Goal: Navigation & Orientation: Go to known website

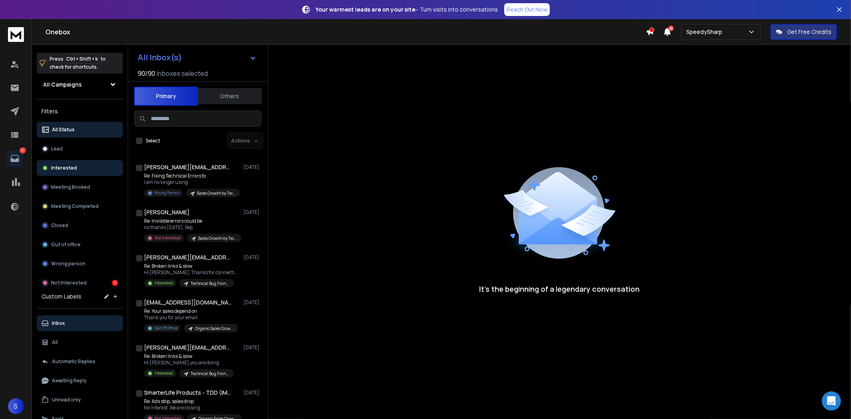
click at [63, 167] on p "Interested" at bounding box center [64, 168] width 26 height 6
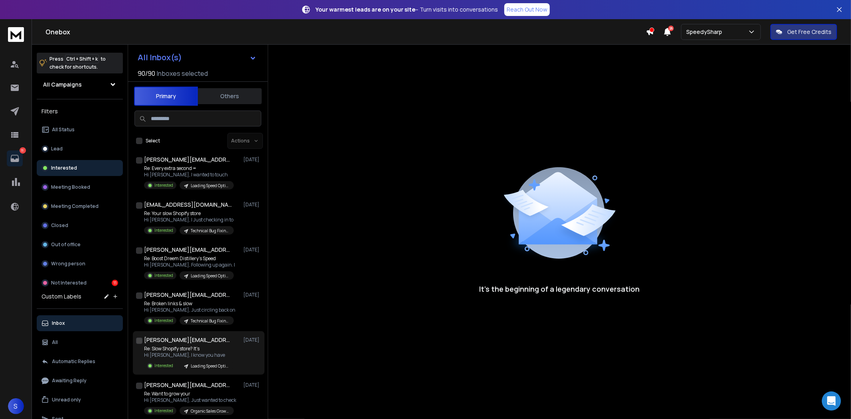
scroll to position [541, 0]
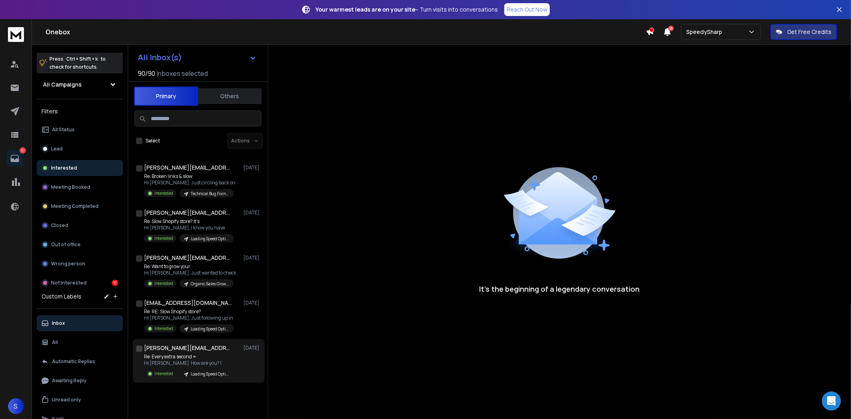
click at [203, 354] on p "Re: Every extra second =" at bounding box center [189, 357] width 90 height 6
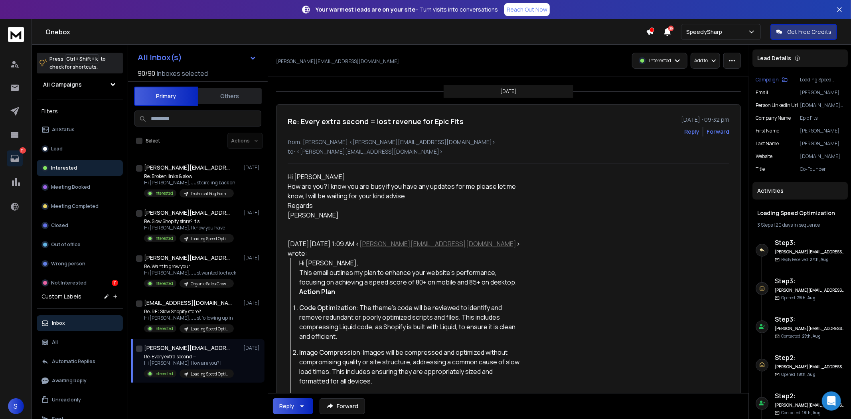
click at [825, 156] on p "[DOMAIN_NAME]" at bounding box center [822, 156] width 45 height 6
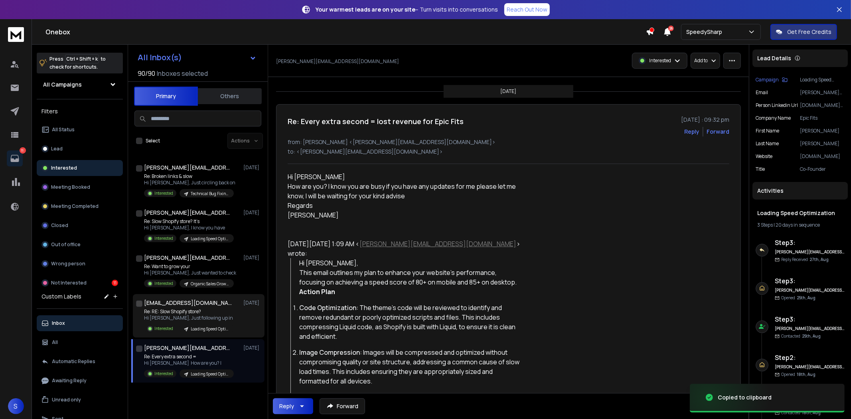
click at [195, 304] on h1 "[EMAIL_ADDRESS][DOMAIN_NAME]" at bounding box center [188, 303] width 88 height 8
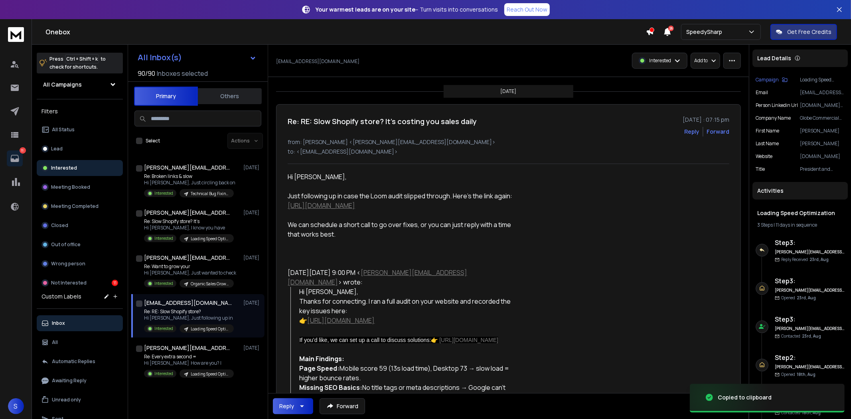
click at [812, 158] on p "[DOMAIN_NAME]" at bounding box center [822, 156] width 45 height 6
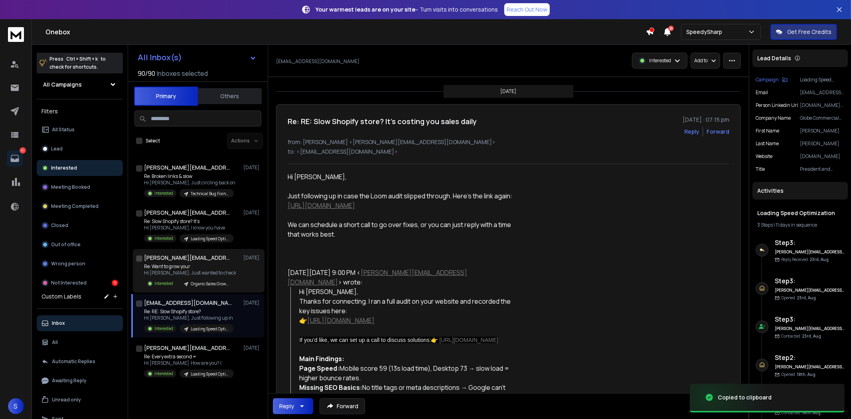
click at [186, 264] on p "Re: Want to grow your" at bounding box center [190, 266] width 92 height 6
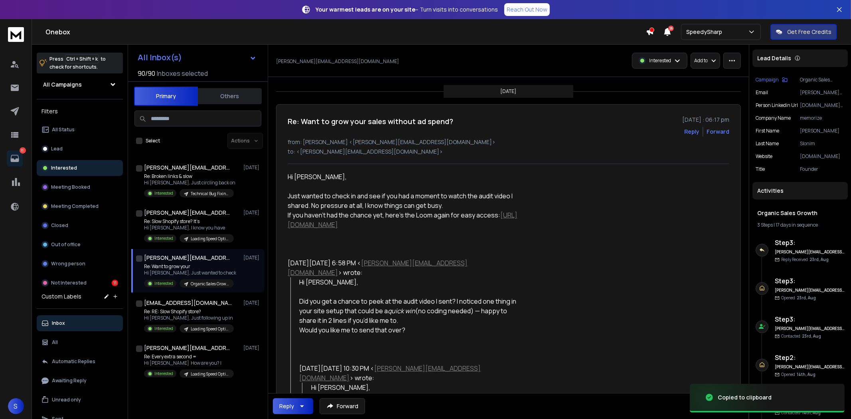
click at [808, 158] on p "[DOMAIN_NAME]" at bounding box center [822, 156] width 45 height 6
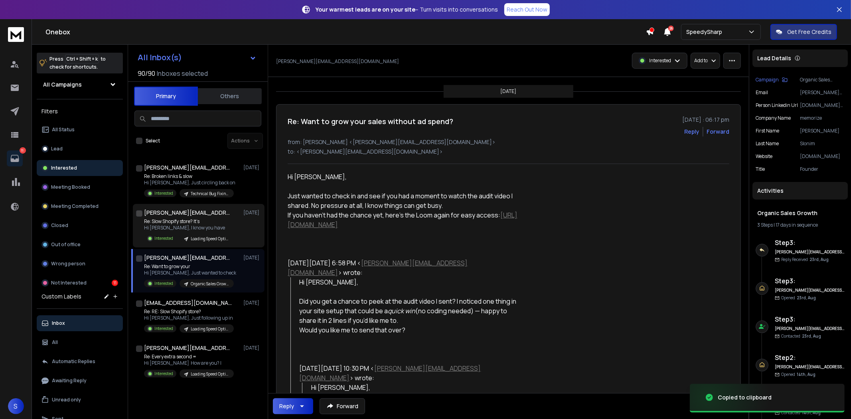
click at [170, 220] on p "Re: Slow Shopify store? It’s" at bounding box center [189, 221] width 90 height 6
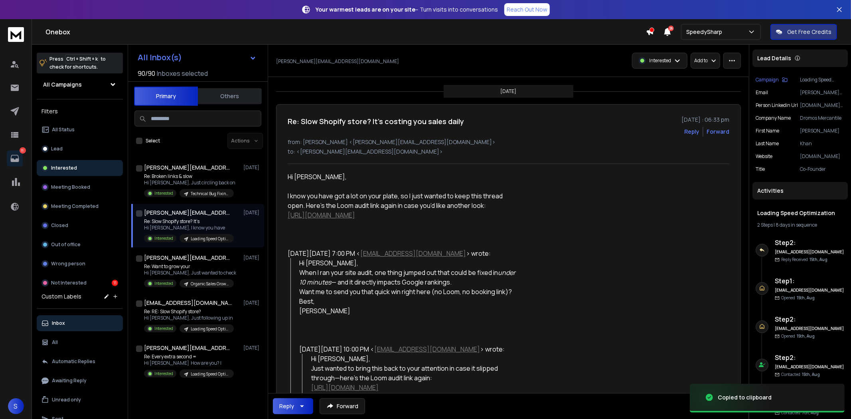
click at [814, 154] on p "[DOMAIN_NAME]" at bounding box center [822, 156] width 45 height 6
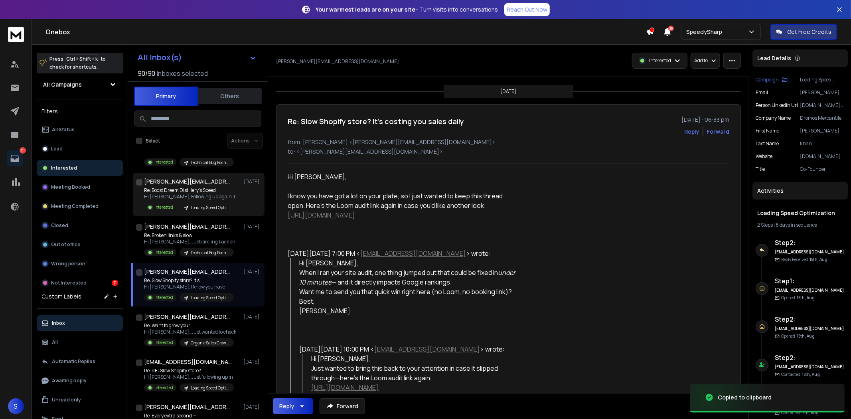
scroll to position [422, 0]
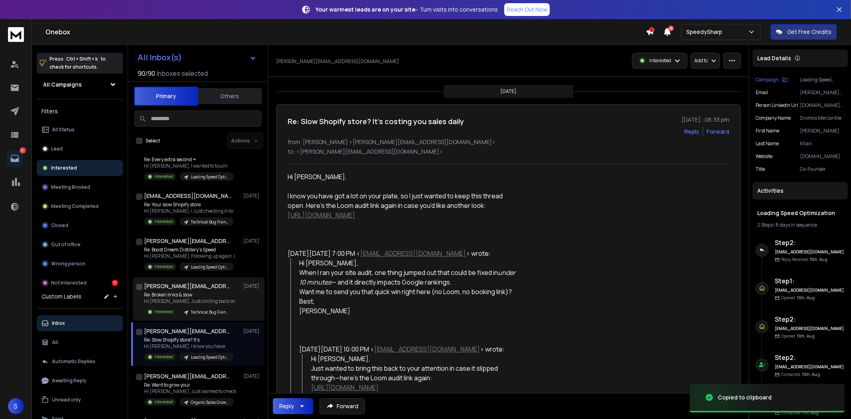
click at [168, 286] on h1 "[PERSON_NAME][EMAIL_ADDRESS][DOMAIN_NAME]" at bounding box center [188, 286] width 88 height 8
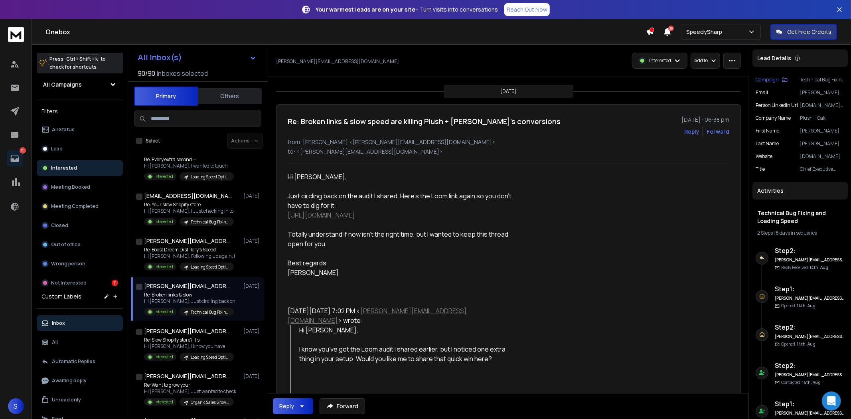
click at [824, 156] on p "[DOMAIN_NAME]" at bounding box center [822, 156] width 45 height 6
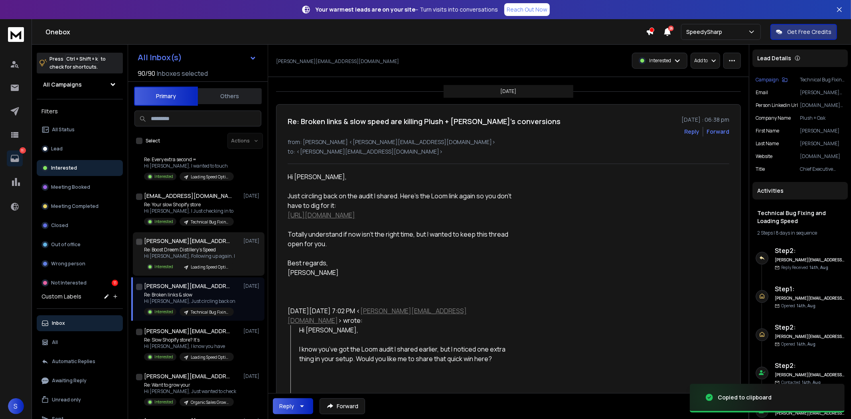
click at [192, 248] on p "Re: Boost Dreem Distillery’s Speed" at bounding box center [189, 250] width 91 height 6
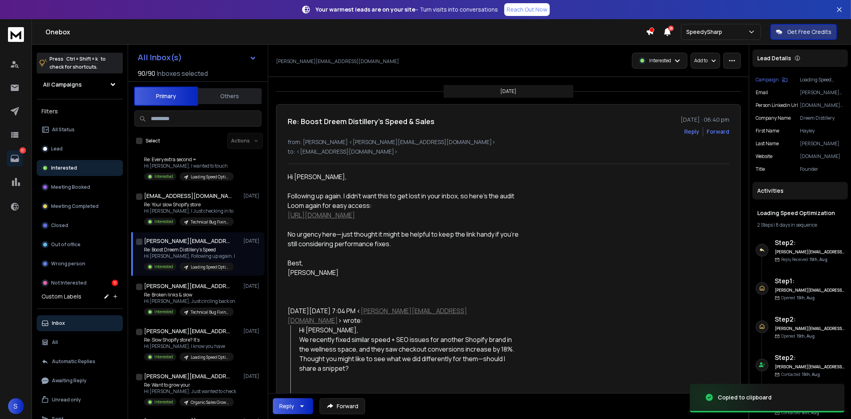
click at [816, 154] on p "[DOMAIN_NAME]" at bounding box center [822, 156] width 45 height 6
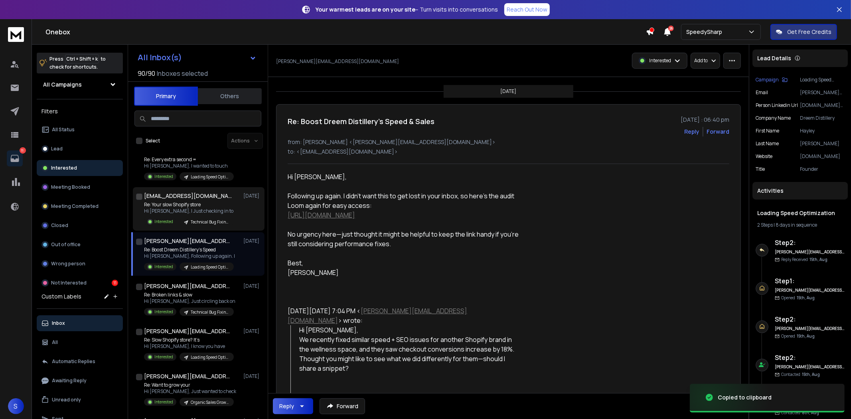
click at [180, 202] on p "Re: Your slow Shopify store" at bounding box center [189, 204] width 90 height 6
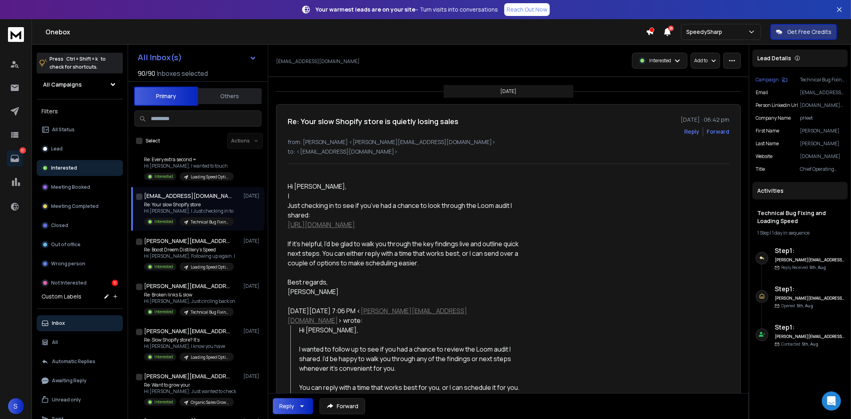
click at [821, 154] on p "[DOMAIN_NAME]" at bounding box center [822, 156] width 45 height 6
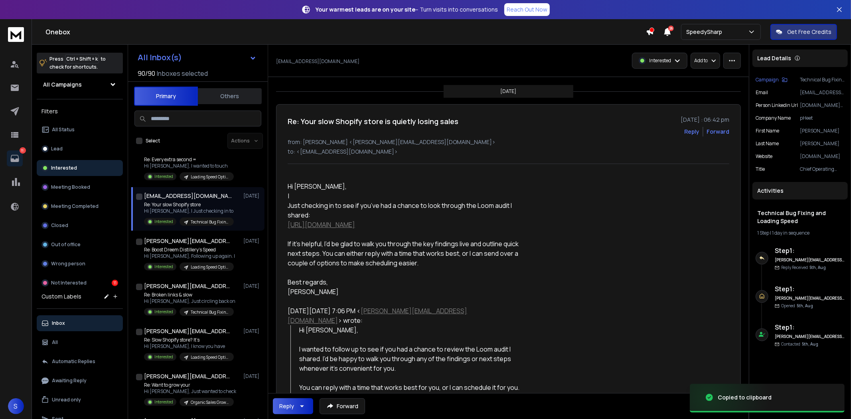
click at [178, 149] on div "Select Actions [PERSON_NAME][EMAIL_ADDRESS][DOMAIN_NAME] [DATE] Re: Broken link…" at bounding box center [198, 286] width 140 height 359
click at [180, 160] on p "Re: Every extra second =" at bounding box center [189, 159] width 90 height 6
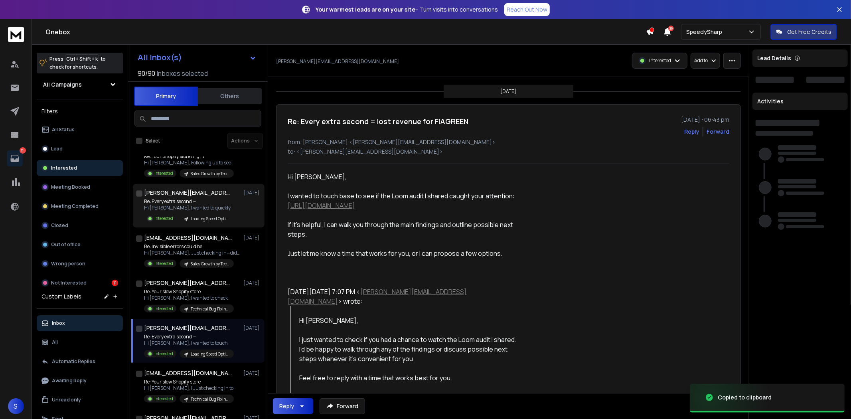
scroll to position [186, 0]
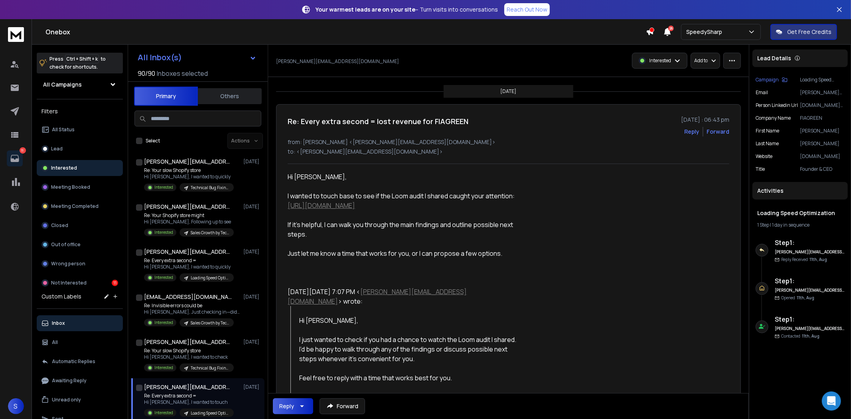
click at [812, 154] on p "[DOMAIN_NAME]" at bounding box center [822, 156] width 45 height 6
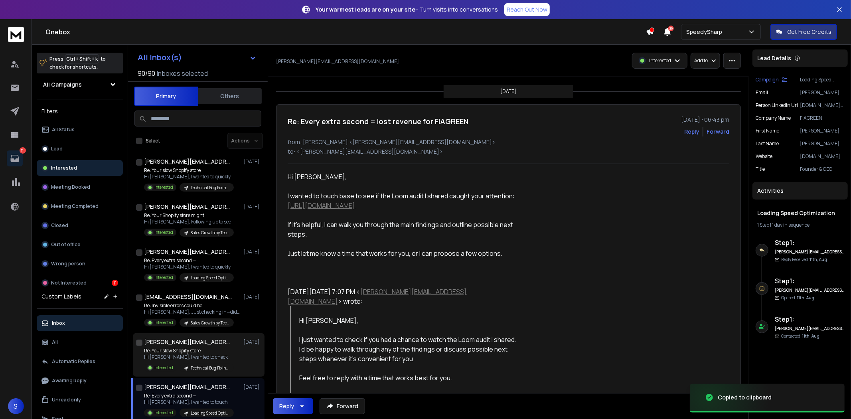
drag, startPoint x: 174, startPoint y: 348, endPoint x: 180, endPoint y: 345, distance: 7.1
click at [174, 348] on p "Re: Your slow Shopify store" at bounding box center [189, 351] width 90 height 6
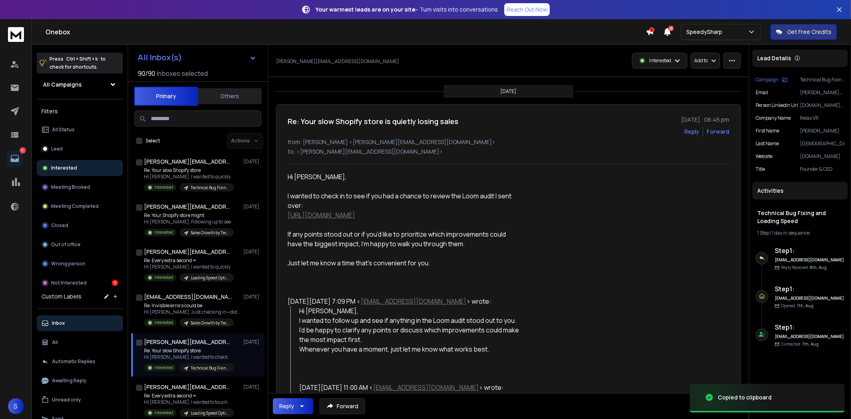
click at [820, 154] on p "[DOMAIN_NAME]" at bounding box center [822, 156] width 45 height 6
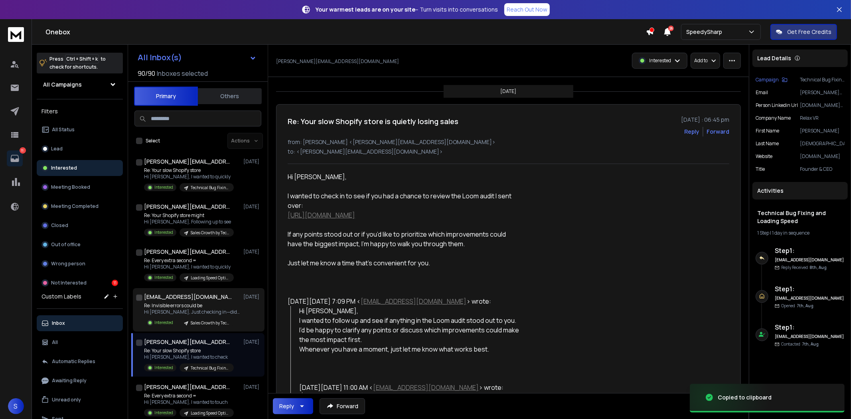
click at [164, 296] on h1 "[EMAIL_ADDRESS][DOMAIN_NAME]" at bounding box center [188, 297] width 88 height 8
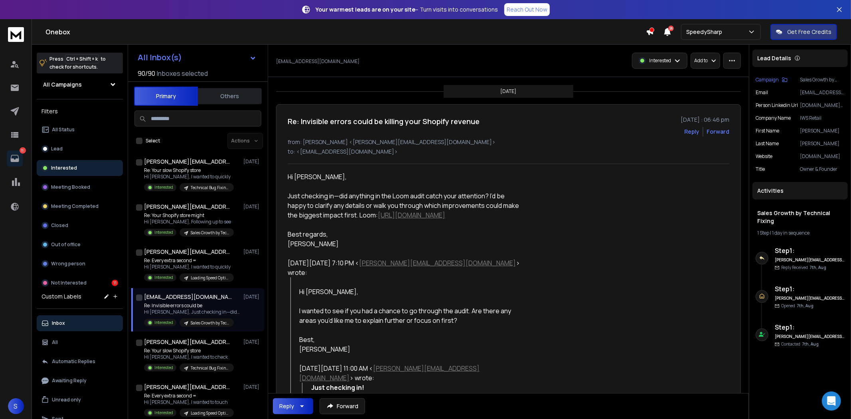
click at [823, 155] on p "[DOMAIN_NAME]" at bounding box center [822, 156] width 45 height 6
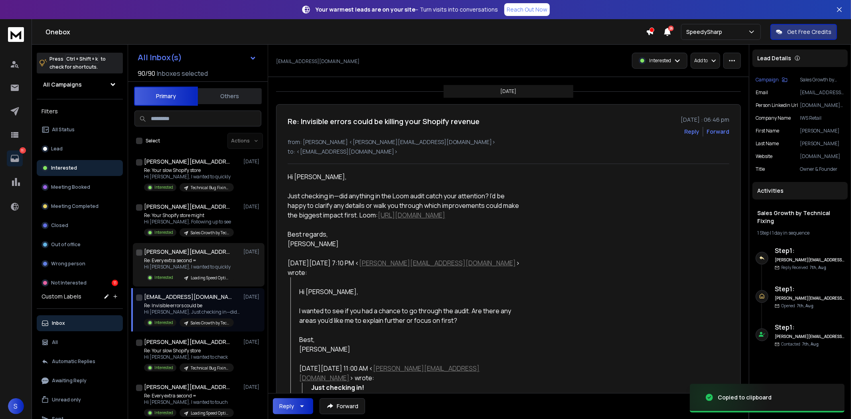
drag, startPoint x: 194, startPoint y: 253, endPoint x: 233, endPoint y: 256, distance: 39.2
click at [194, 253] on h1 "[PERSON_NAME][EMAIL_ADDRESS][DOMAIN_NAME]" at bounding box center [188, 252] width 88 height 8
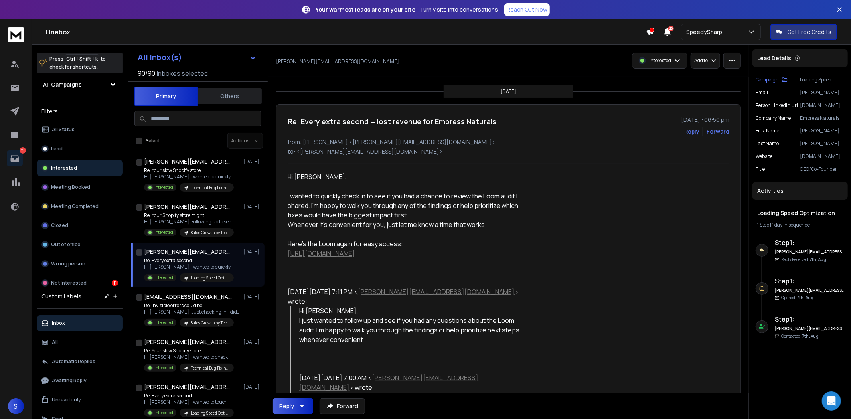
click at [816, 156] on p "[DOMAIN_NAME]" at bounding box center [822, 156] width 45 height 6
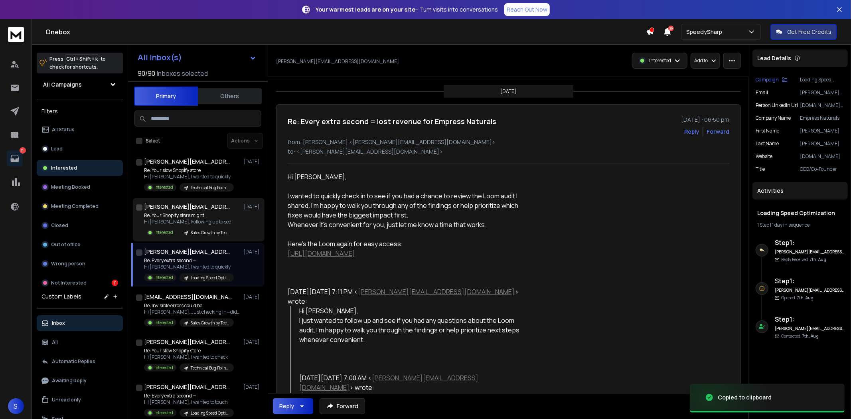
click at [193, 209] on div "[PERSON_NAME][EMAIL_ADDRESS][DOMAIN_NAME] [DATE]" at bounding box center [202, 207] width 117 height 8
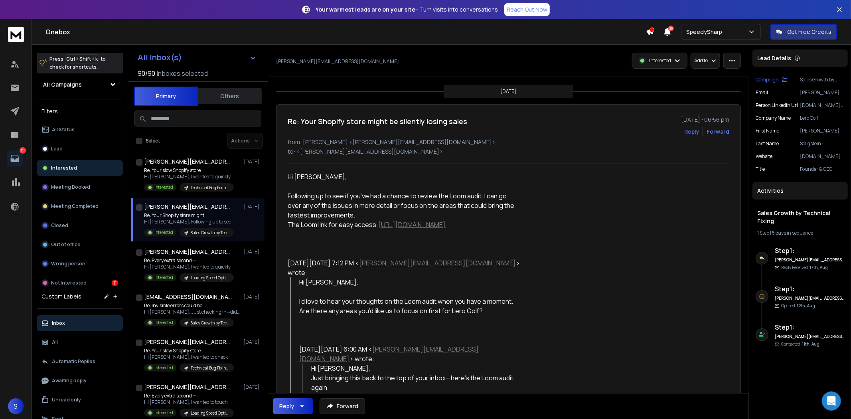
click at [814, 154] on p "[DOMAIN_NAME]" at bounding box center [822, 156] width 45 height 6
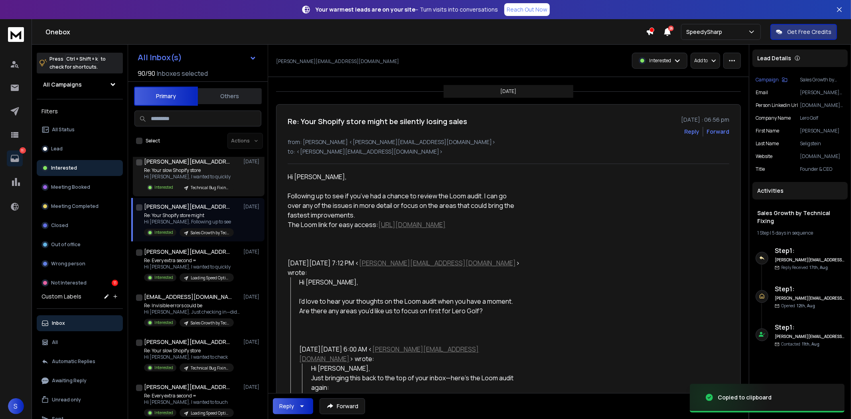
click at [157, 174] on p "Hi [PERSON_NAME], I wanted to quickly" at bounding box center [189, 177] width 90 height 6
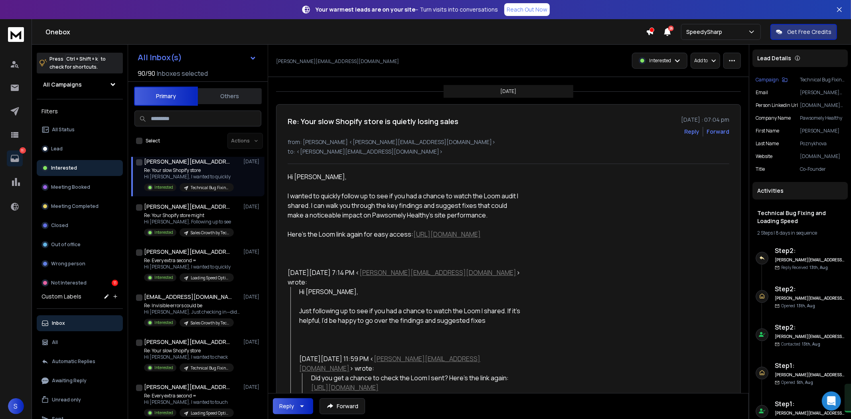
click at [830, 154] on p "[DOMAIN_NAME]" at bounding box center [822, 156] width 45 height 6
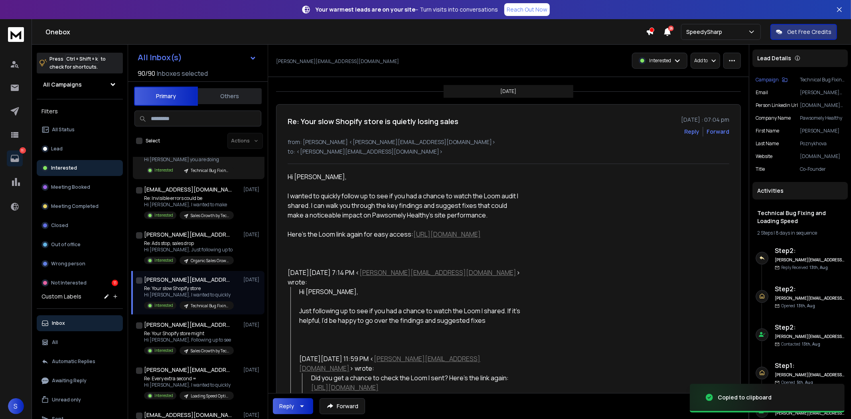
scroll to position [9, 0]
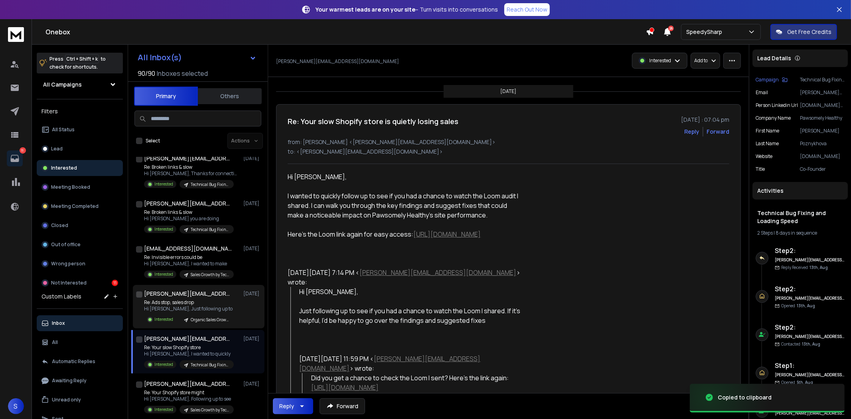
click at [175, 296] on h1 "[PERSON_NAME][EMAIL_ADDRESS][DOMAIN_NAME]" at bounding box center [188, 294] width 88 height 8
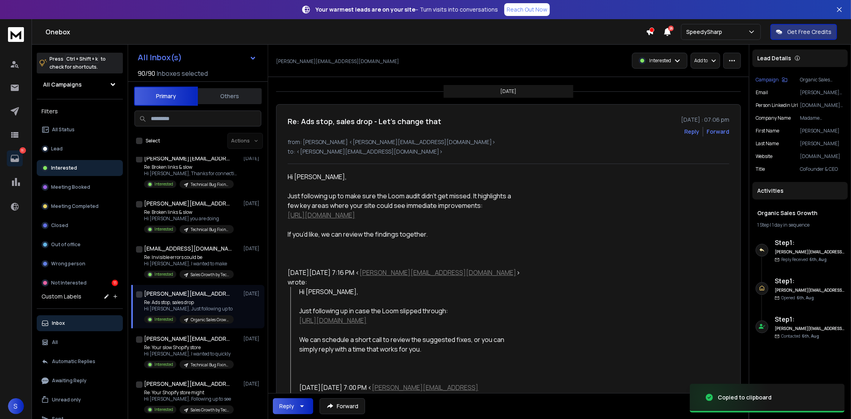
click at [814, 156] on p "[DOMAIN_NAME]" at bounding box center [822, 156] width 45 height 6
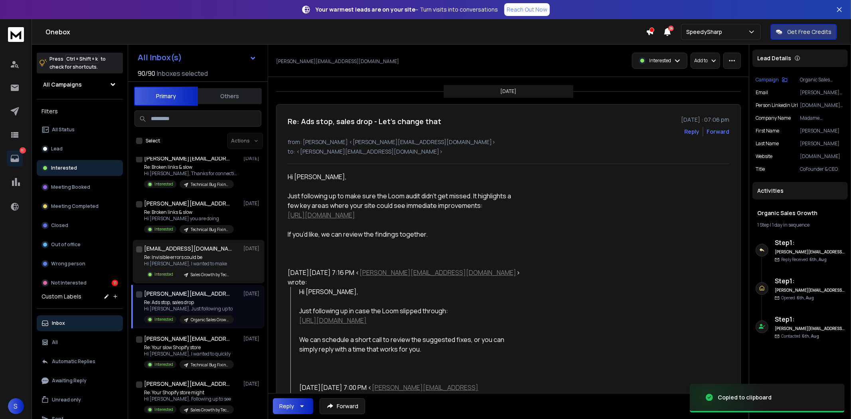
click at [165, 258] on p "Re: Invisible errors could be" at bounding box center [189, 257] width 90 height 6
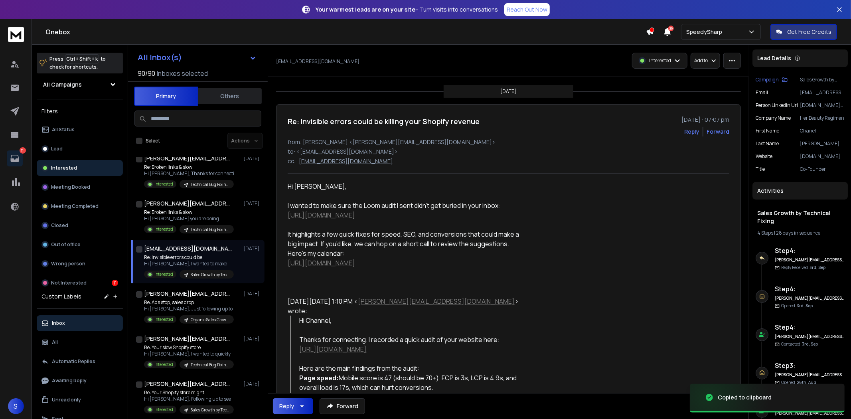
click at [832, 156] on p "[DOMAIN_NAME]" at bounding box center [822, 156] width 45 height 6
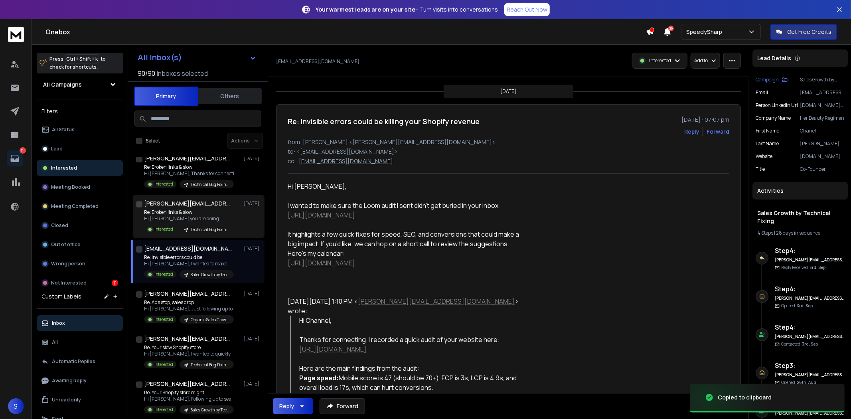
scroll to position [0, 0]
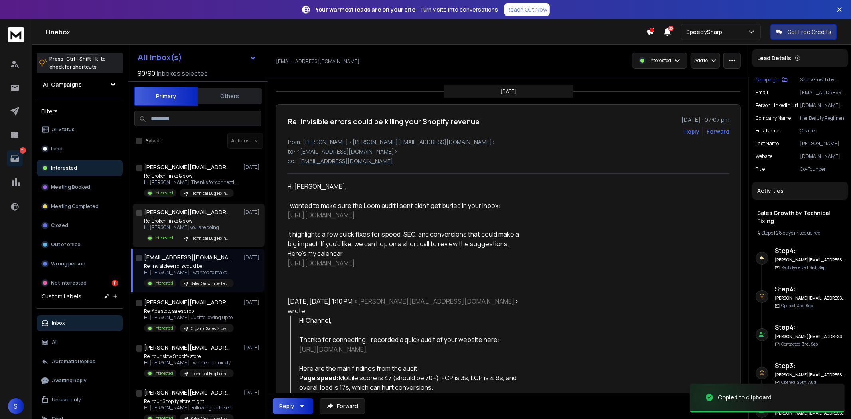
click at [194, 225] on p "Hi [PERSON_NAME] you are doing" at bounding box center [189, 227] width 90 height 6
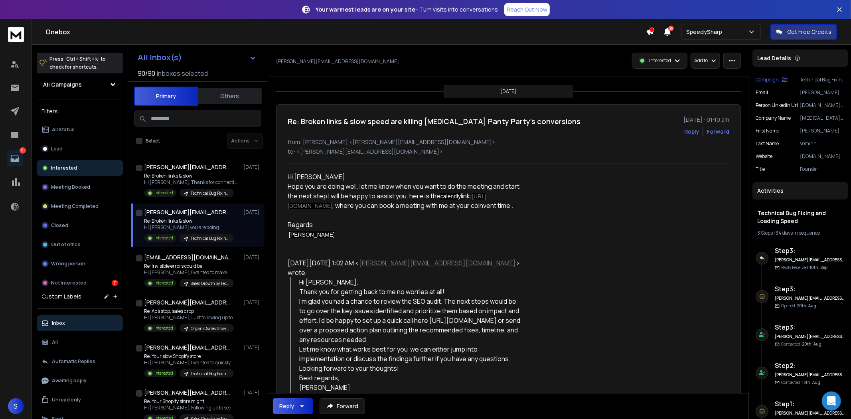
click at [824, 155] on p "[DOMAIN_NAME]" at bounding box center [822, 156] width 45 height 6
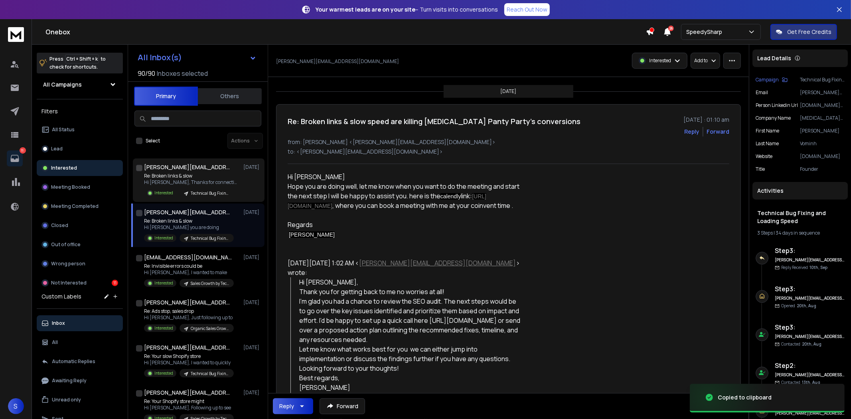
click at [174, 177] on p "Re: Broken links & slow" at bounding box center [192, 176] width 96 height 6
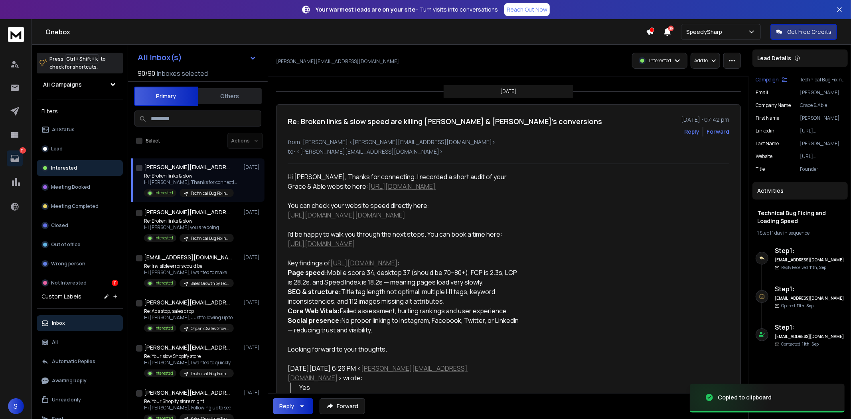
click at [818, 156] on p "[URL][DOMAIN_NAME]" at bounding box center [822, 156] width 45 height 6
